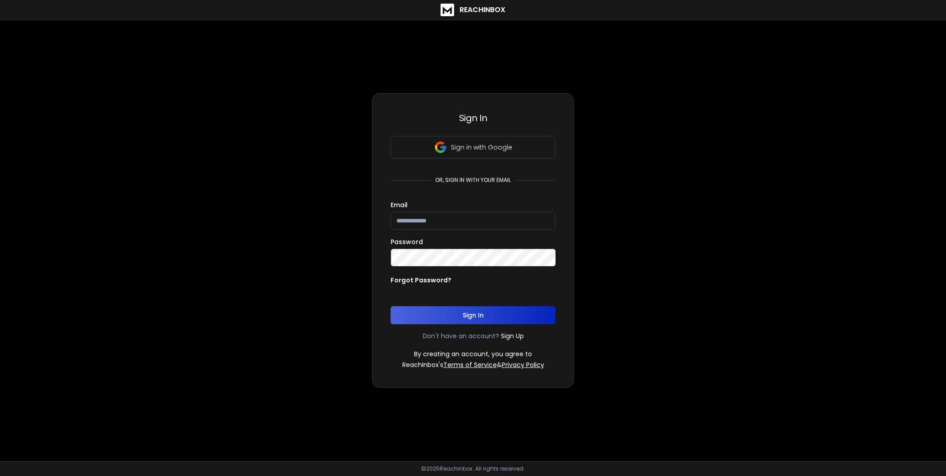
click at [482, 167] on div "Sign in with Google or, sign in with your email Email Password Forgot Password?…" at bounding box center [472, 252] width 165 height 233
click at [488, 145] on p "Sign in with Google" at bounding box center [481, 147] width 61 height 9
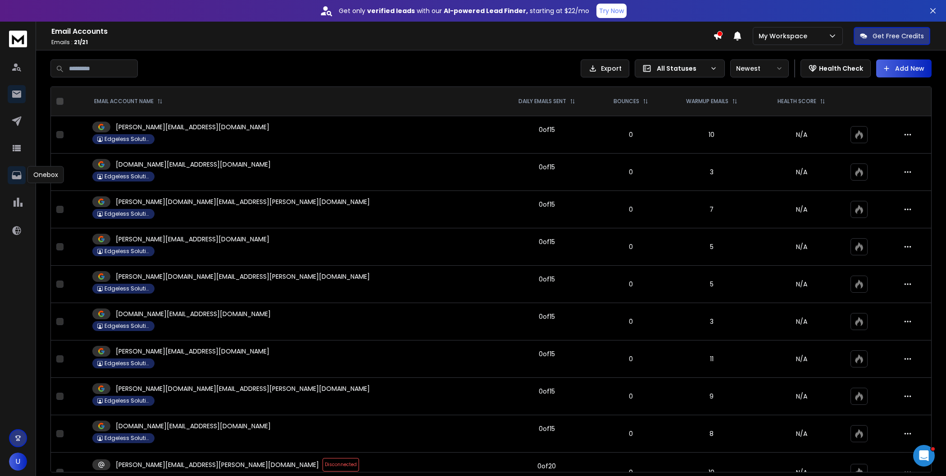
click at [25, 174] on link at bounding box center [17, 175] width 18 height 18
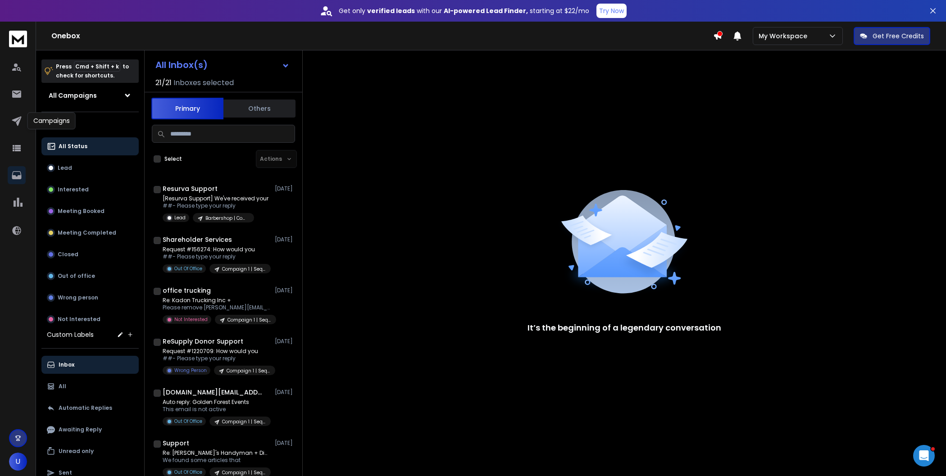
click at [18, 108] on div at bounding box center [18, 150] width 21 height 185
click at [18, 112] on link at bounding box center [17, 121] width 18 height 18
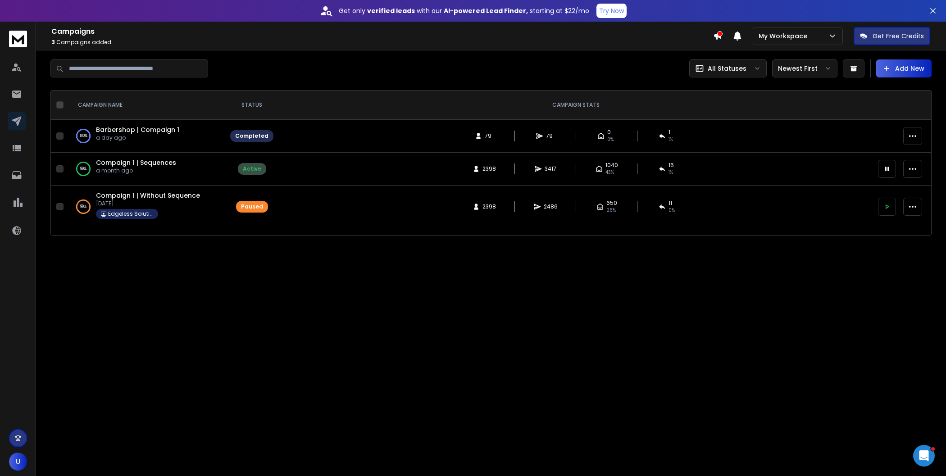
click at [353, 120] on td "79 79 0 0% 1 1 %" at bounding box center [576, 136] width 594 height 33
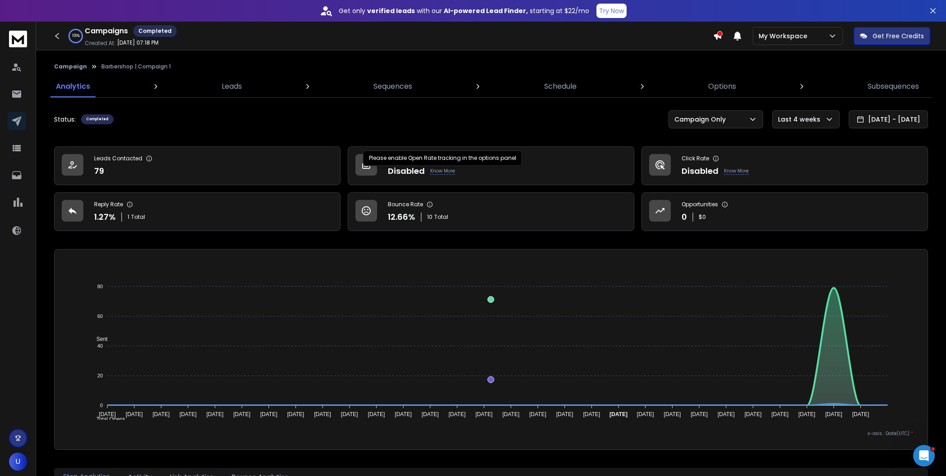
click at [439, 170] on p "Know More" at bounding box center [442, 171] width 25 height 7
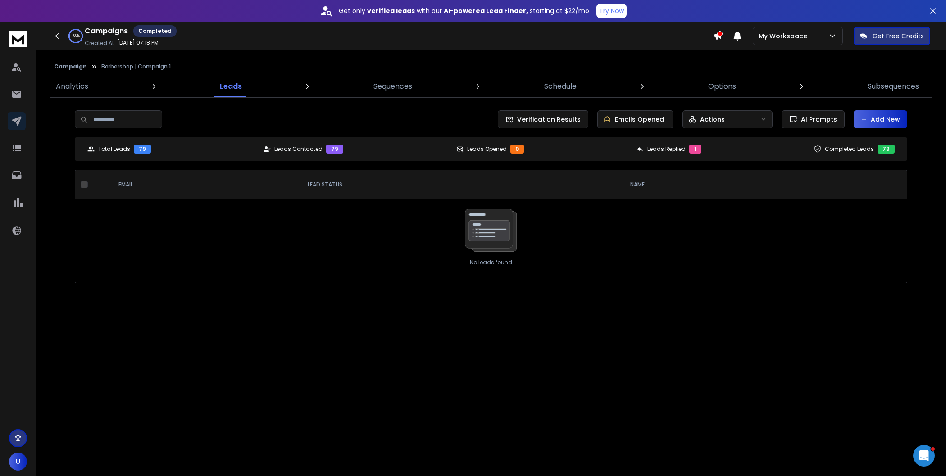
click at [312, 147] on p "Leads Contacted" at bounding box center [298, 148] width 48 height 7
click at [107, 149] on p "Total Leads" at bounding box center [114, 148] width 32 height 7
click at [373, 90] on p "Sequences" at bounding box center [392, 86] width 39 height 11
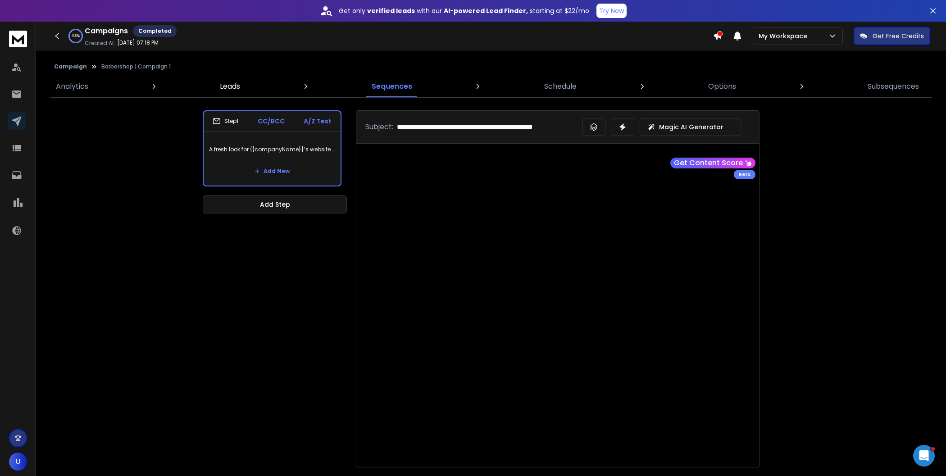
click at [234, 85] on p "Leads" at bounding box center [230, 86] width 20 height 11
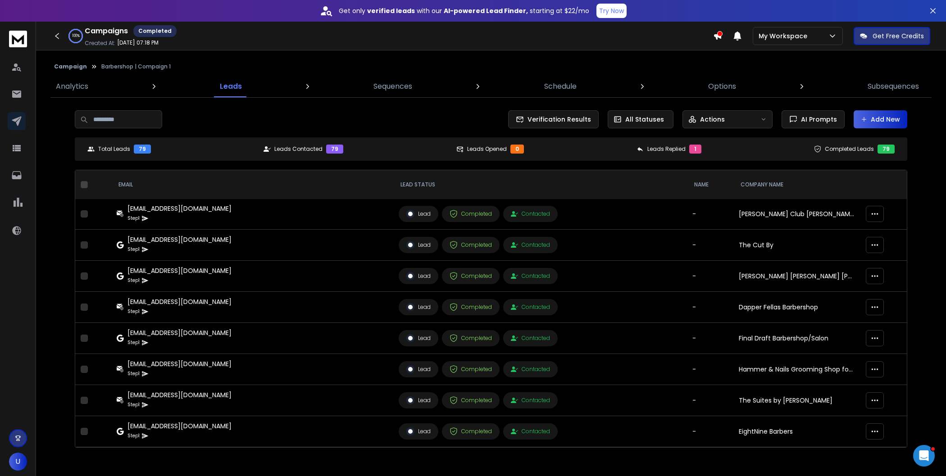
scroll to position [1269, 0]
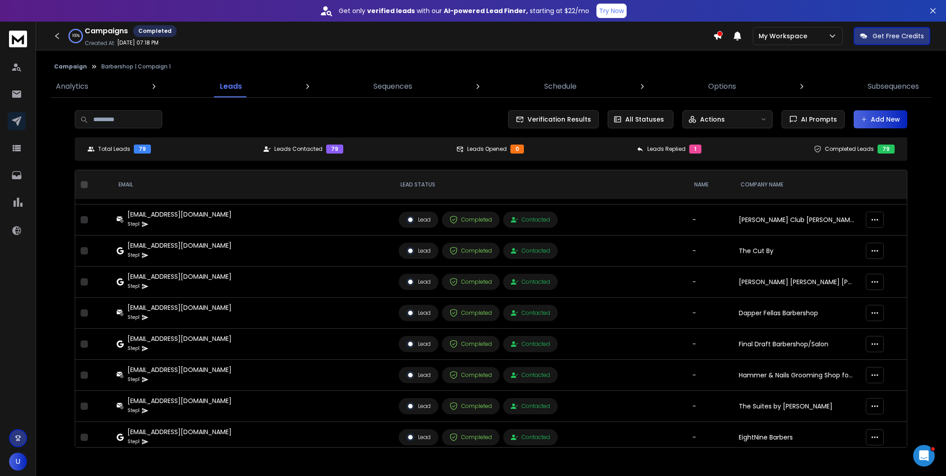
click at [180, 272] on div "[EMAIL_ADDRESS][DOMAIN_NAME]" at bounding box center [179, 276] width 104 height 9
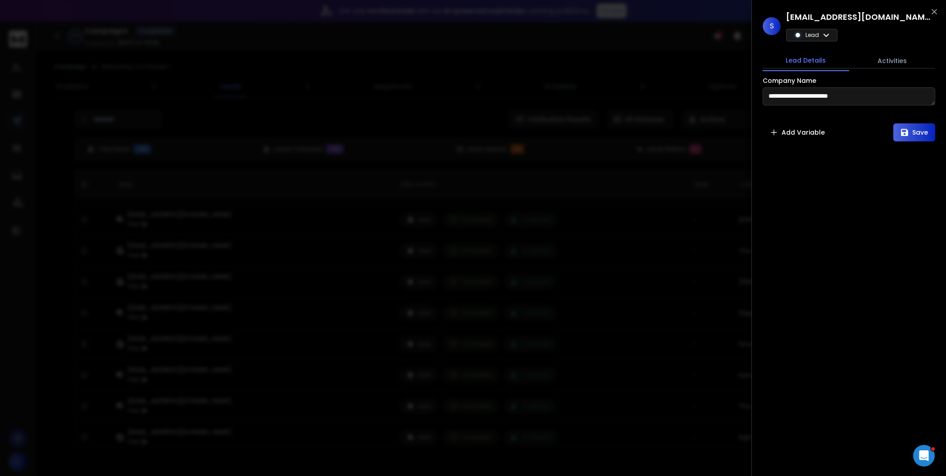
click at [878, 69] on button "Activities" at bounding box center [892, 61] width 86 height 20
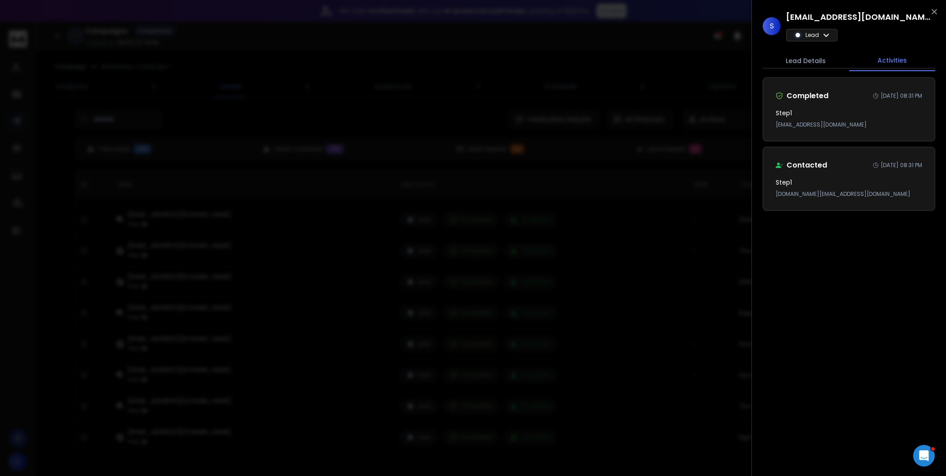
click at [395, 334] on div at bounding box center [473, 238] width 946 height 476
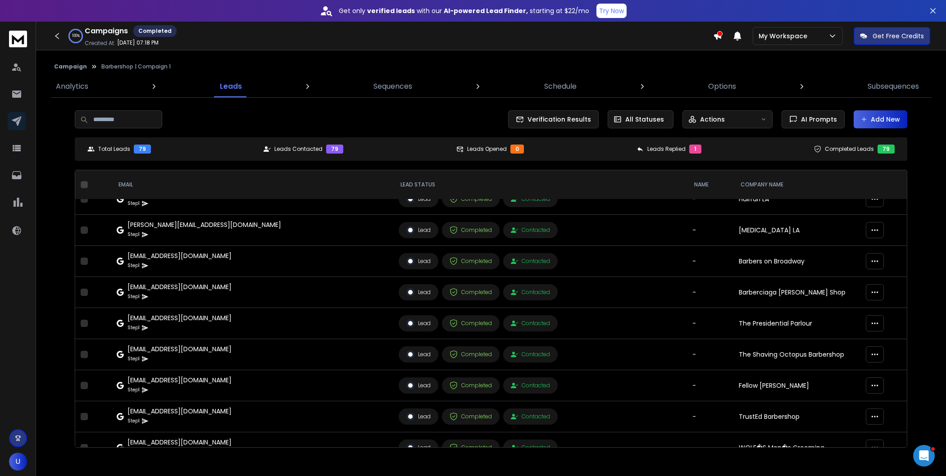
scroll to position [596, 0]
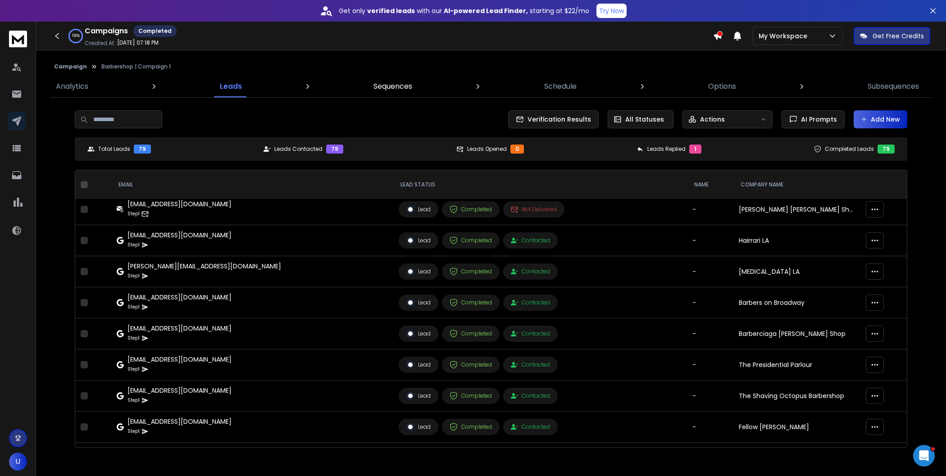
click at [394, 78] on link "Sequences" at bounding box center [393, 87] width 50 height 22
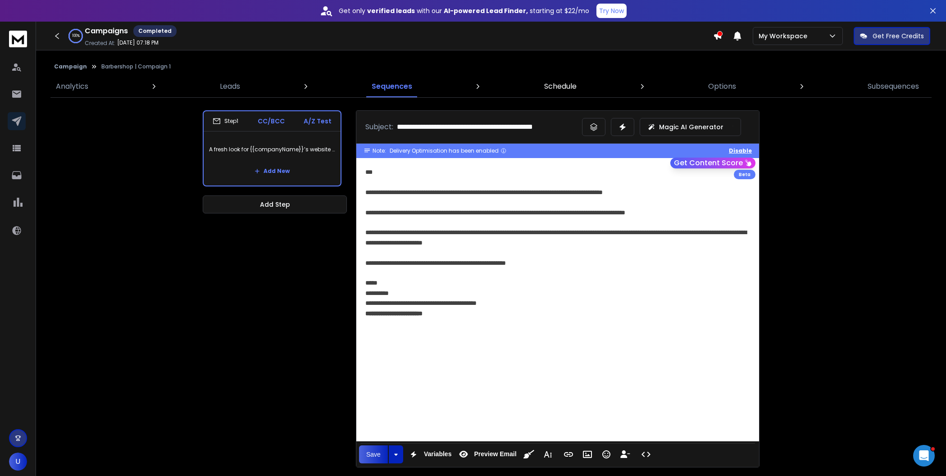
click at [545, 82] on p "Schedule" at bounding box center [560, 86] width 32 height 11
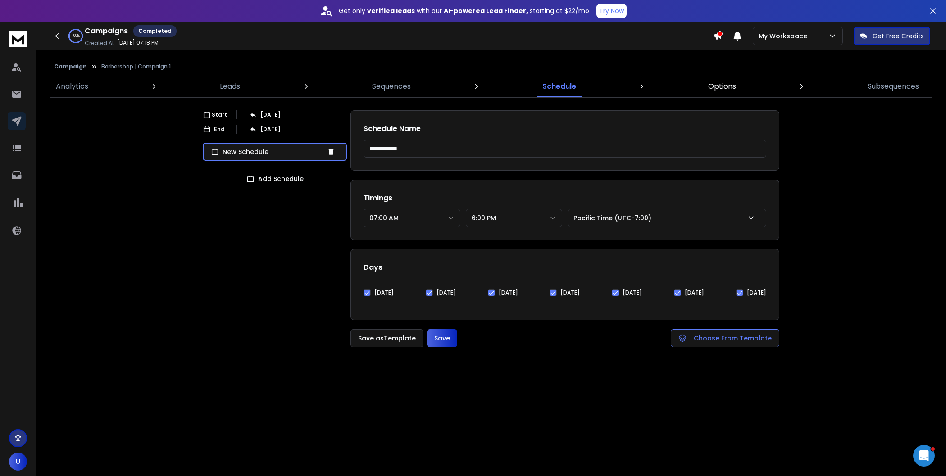
click at [721, 94] on link "Options" at bounding box center [722, 87] width 39 height 22
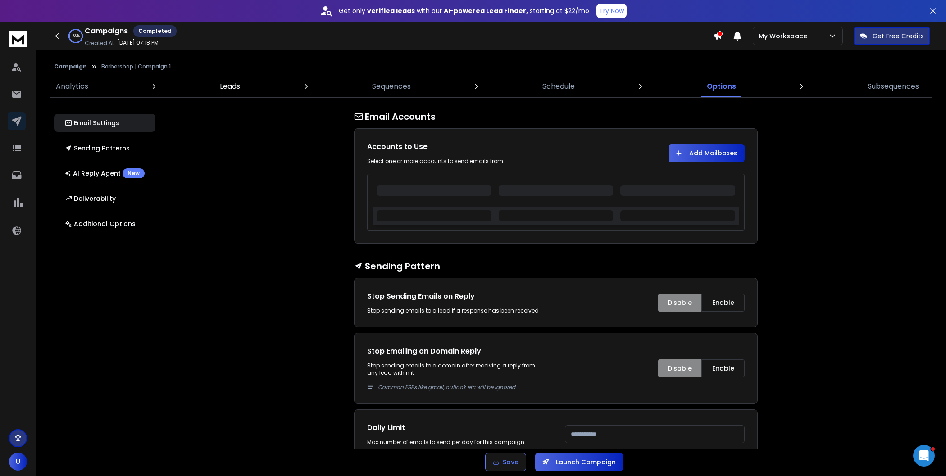
select select "*"
type input "***"
click at [242, 88] on link "Leads" at bounding box center [229, 87] width 31 height 22
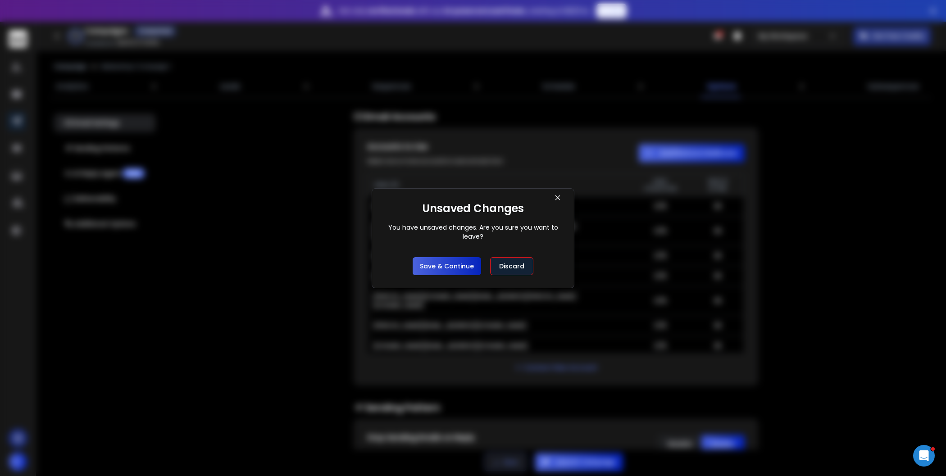
click at [415, 262] on button "Save & Continue" at bounding box center [447, 266] width 68 height 18
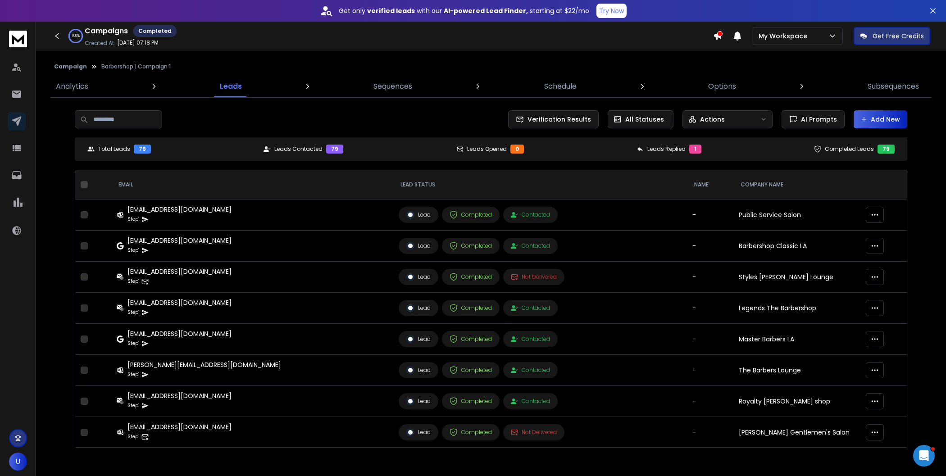
click at [350, 249] on div "[EMAIL_ADDRESS][DOMAIN_NAME] Step 1" at bounding box center [252, 246] width 271 height 20
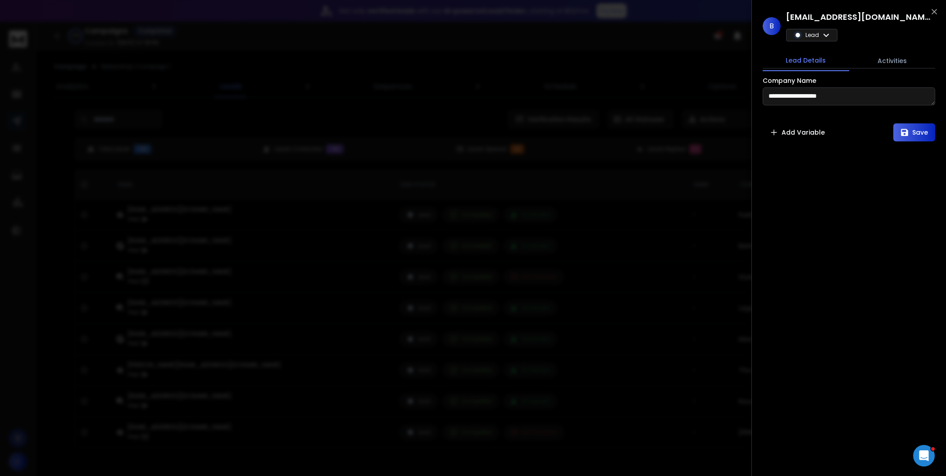
click at [348, 243] on div at bounding box center [473, 238] width 946 height 476
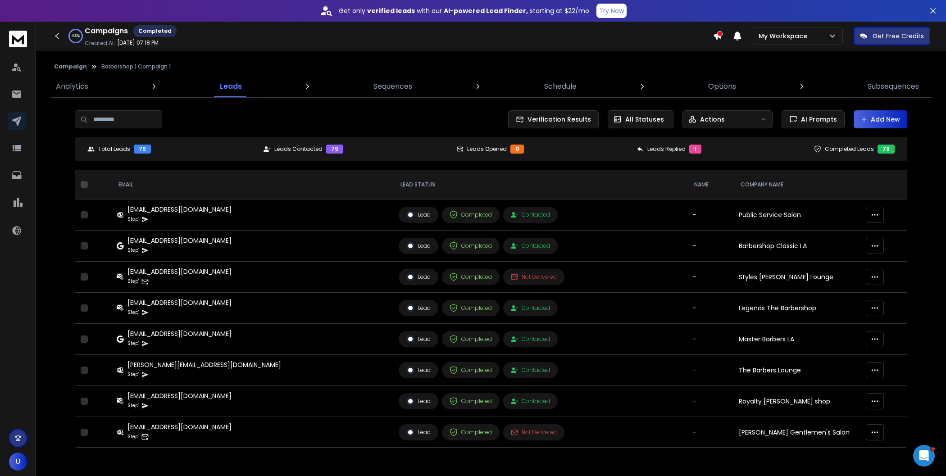
click at [134, 148] on div "79" at bounding box center [142, 149] width 17 height 9
click at [86, 81] on p "Analytics" at bounding box center [72, 86] width 32 height 11
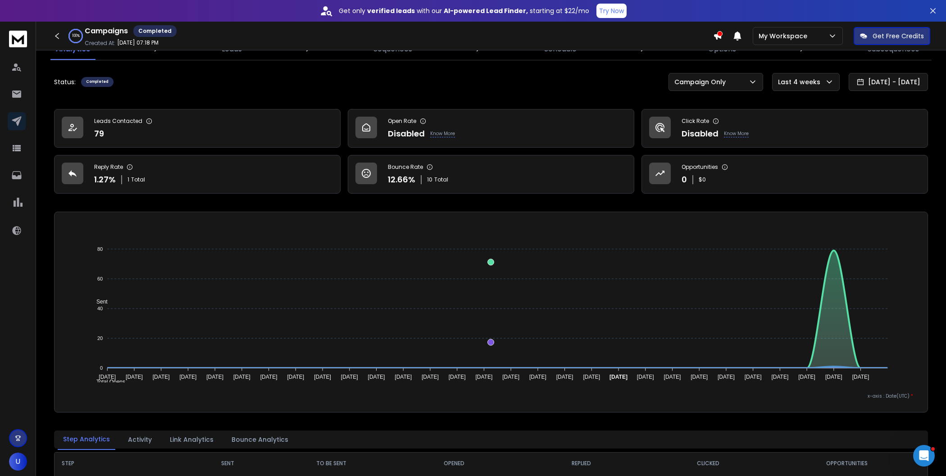
scroll to position [106, 0]
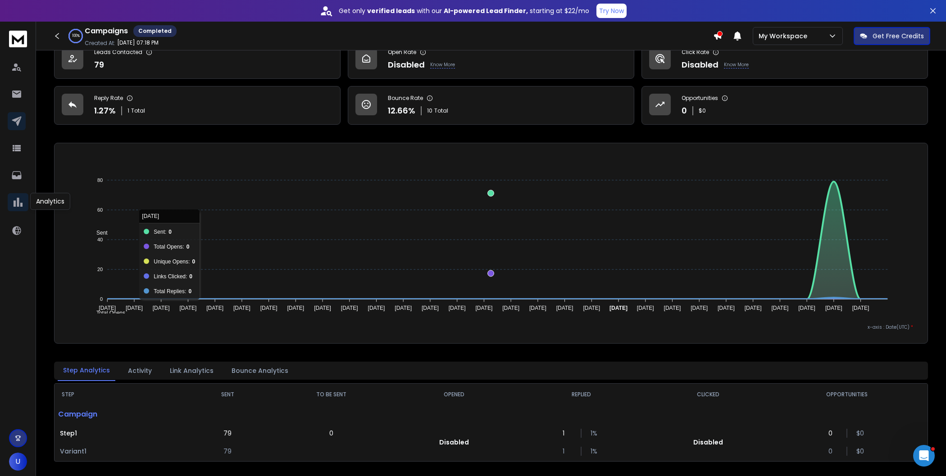
click at [8, 194] on link at bounding box center [18, 202] width 21 height 21
